Goal: Task Accomplishment & Management: Manage account settings

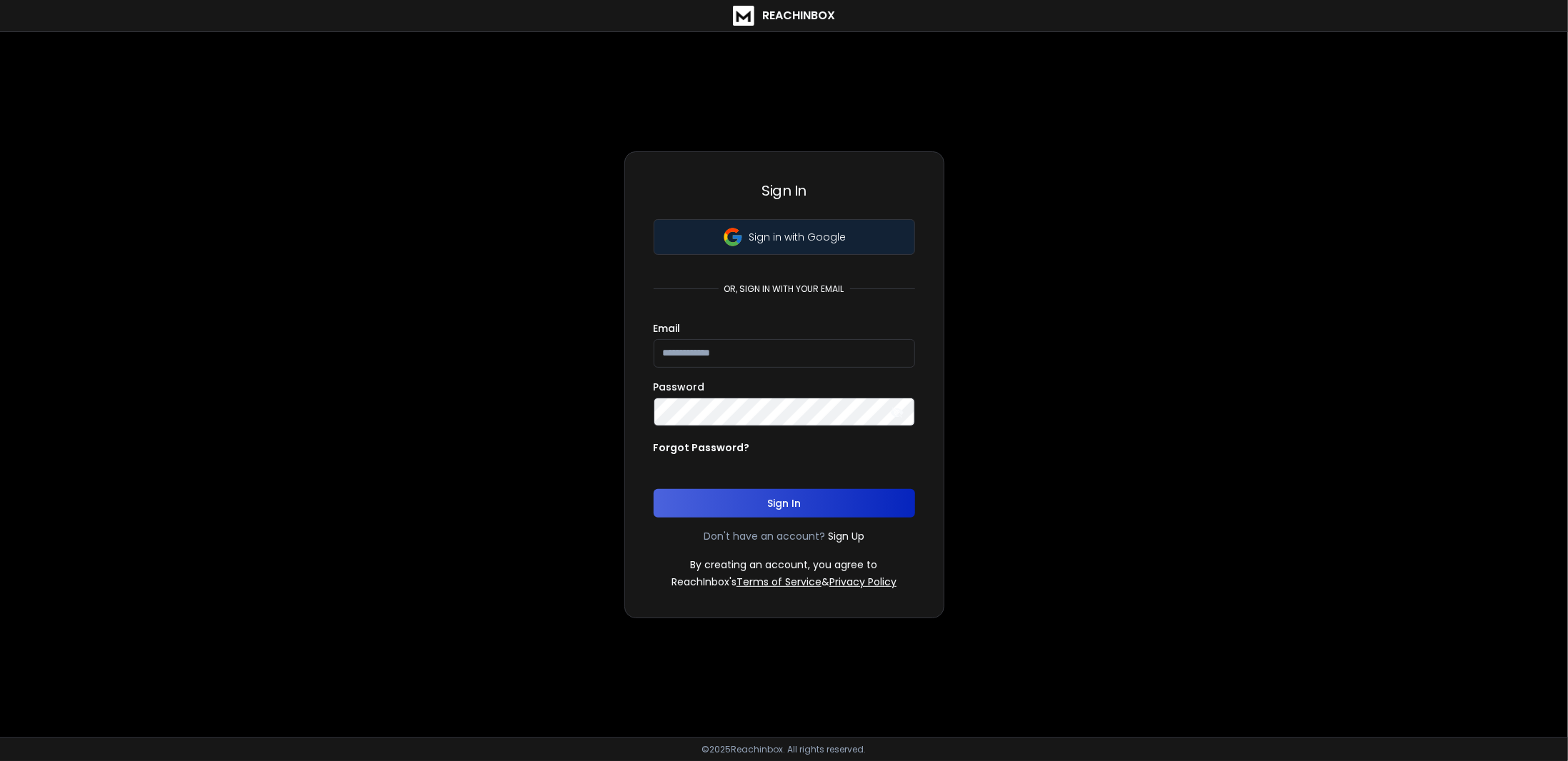
click at [815, 241] on p "Sign in with Google" at bounding box center [798, 237] width 97 height 14
